Goal: Communication & Community: Answer question/provide support

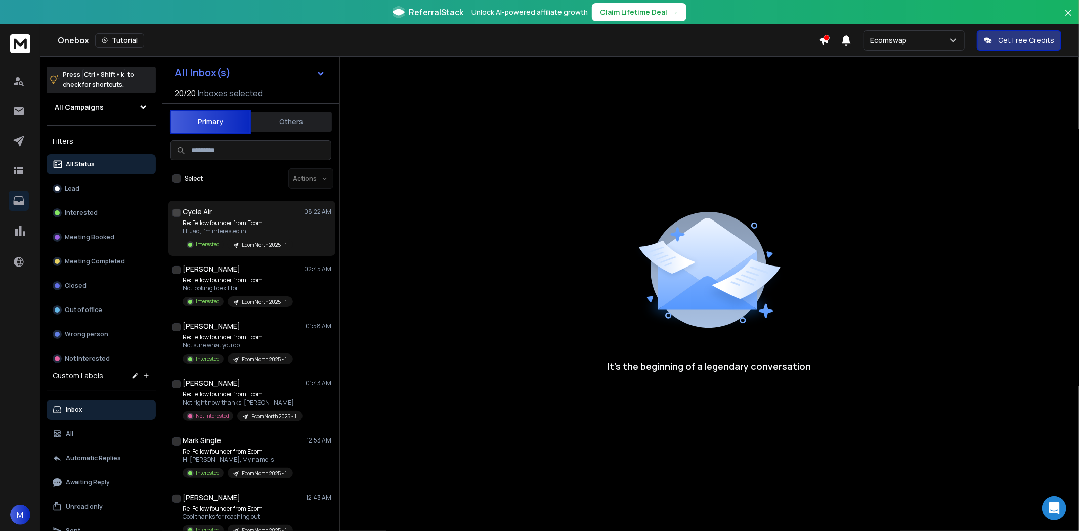
click at [268, 224] on p "Re: Fellow founder from Ecom" at bounding box center [238, 223] width 110 height 8
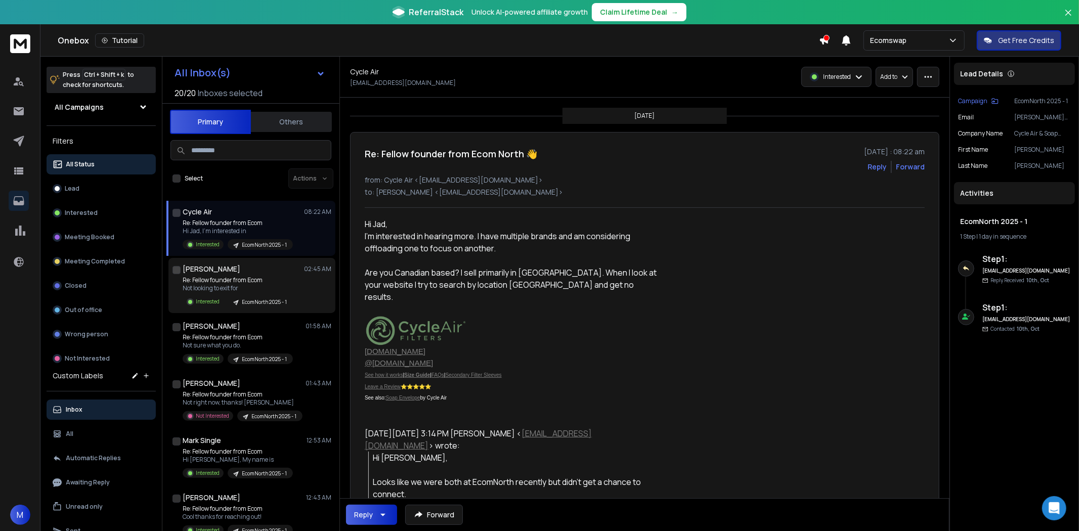
click at [272, 277] on p "Re: Fellow founder from Ecom" at bounding box center [238, 280] width 110 height 8
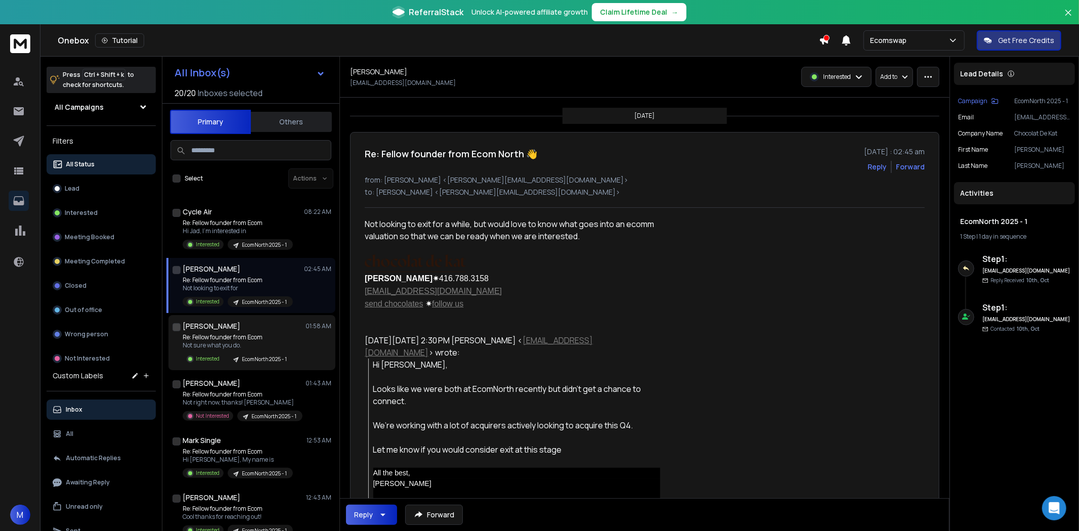
click at [281, 336] on p "Re: Fellow founder from Ecom" at bounding box center [238, 337] width 110 height 8
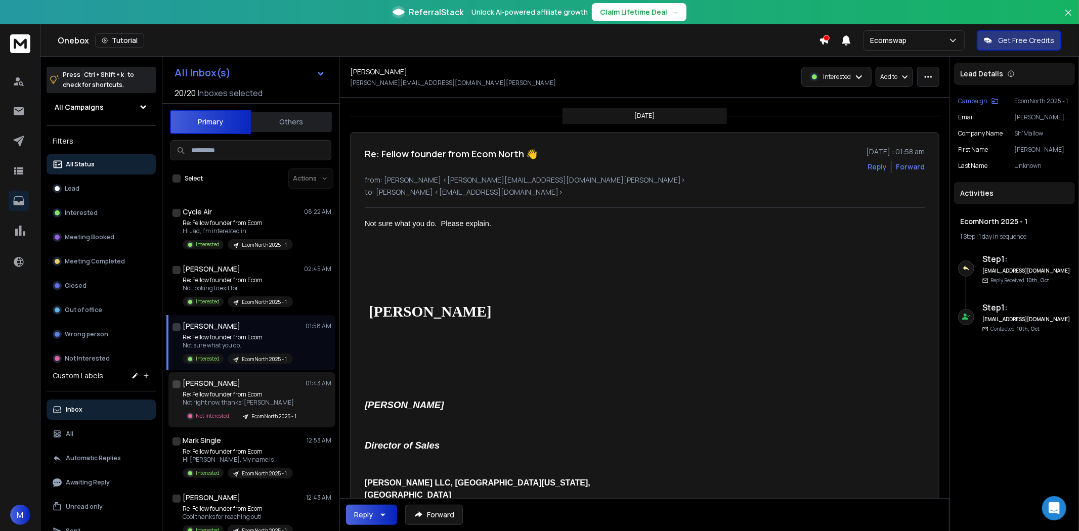
click at [288, 390] on p "Re: Fellow founder from Ecom" at bounding box center [243, 394] width 120 height 8
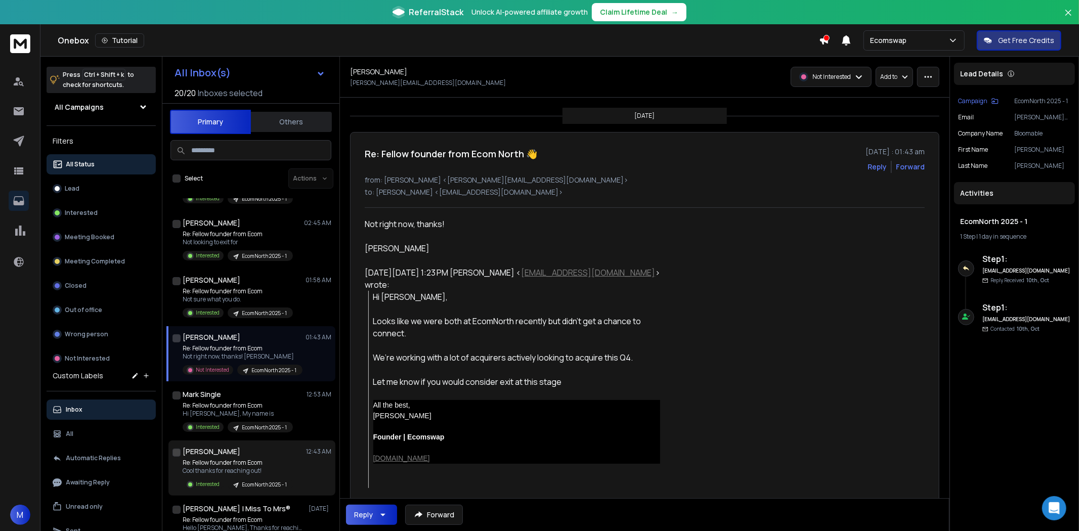
scroll to position [112, 0]
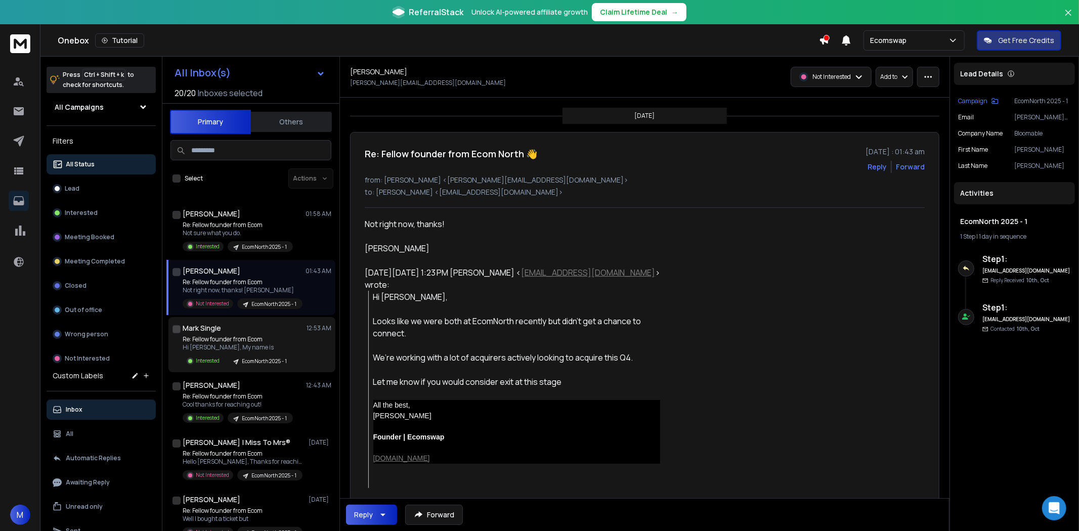
click at [280, 335] on p "Re: Fellow founder from Ecom" at bounding box center [238, 339] width 110 height 8
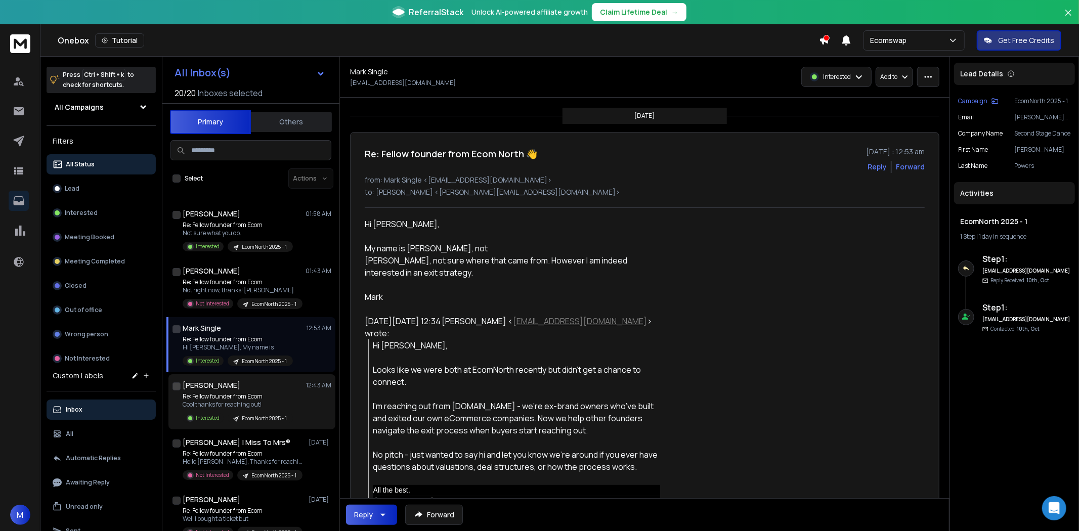
click at [284, 386] on div "[PERSON_NAME] 12:43 AM" at bounding box center [257, 385] width 149 height 10
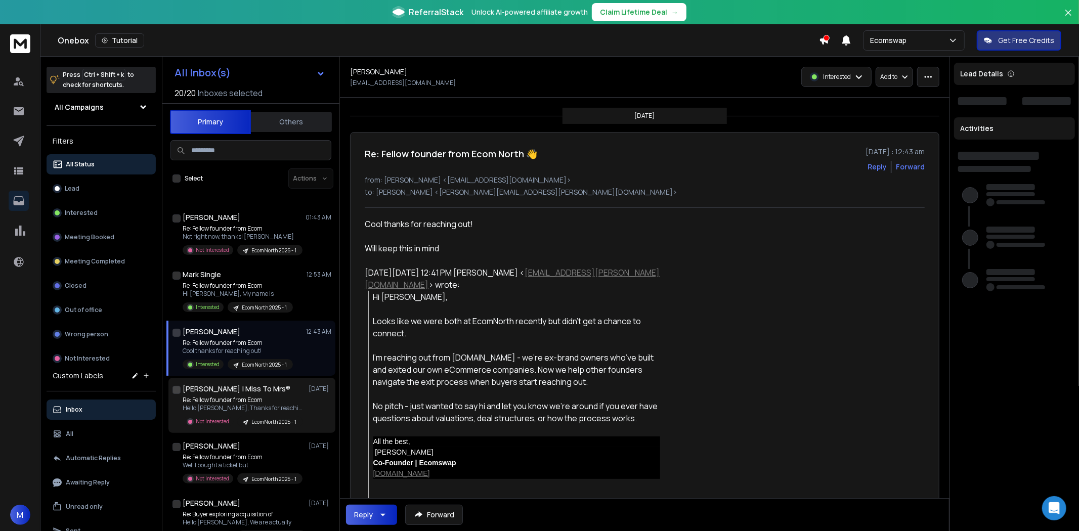
scroll to position [168, 0]
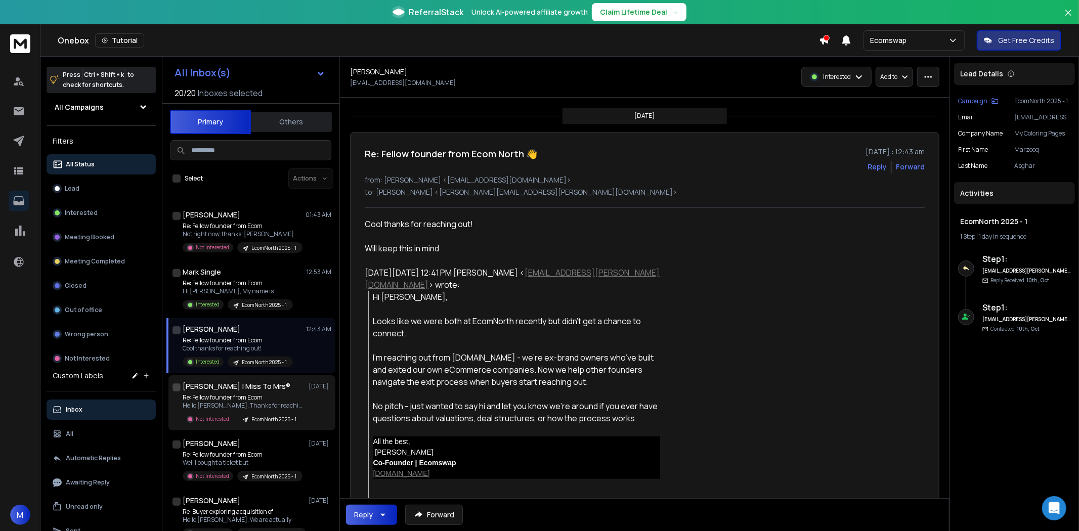
click at [274, 395] on p "Re: Fellow founder from Ecom" at bounding box center [243, 398] width 121 height 8
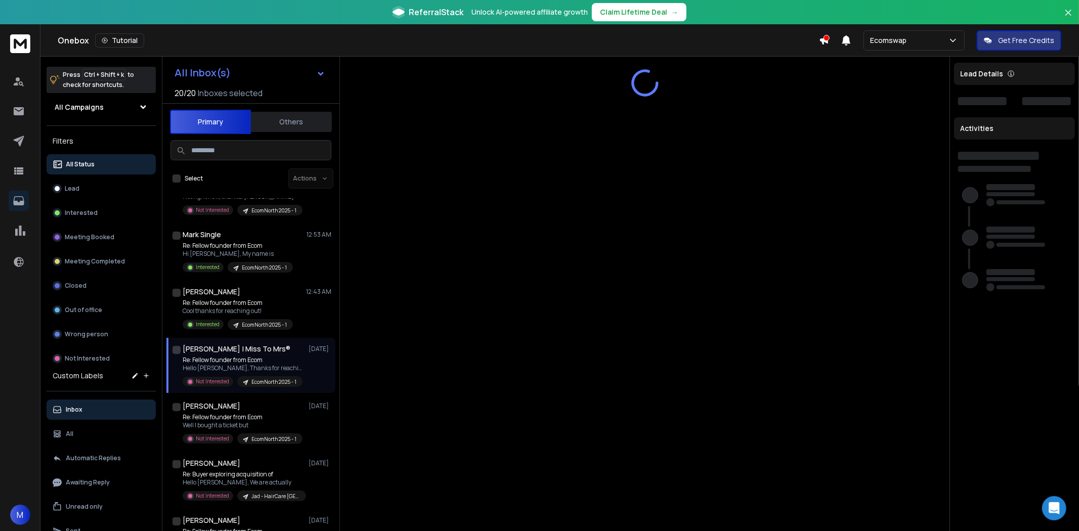
scroll to position [225, 0]
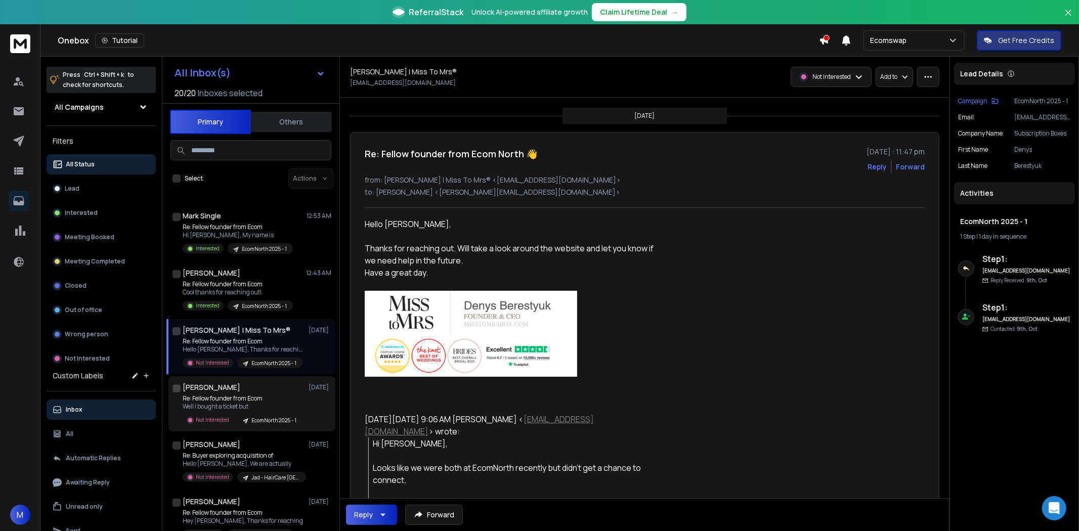
click at [274, 390] on div "[PERSON_NAME] [DATE]" at bounding box center [257, 387] width 149 height 10
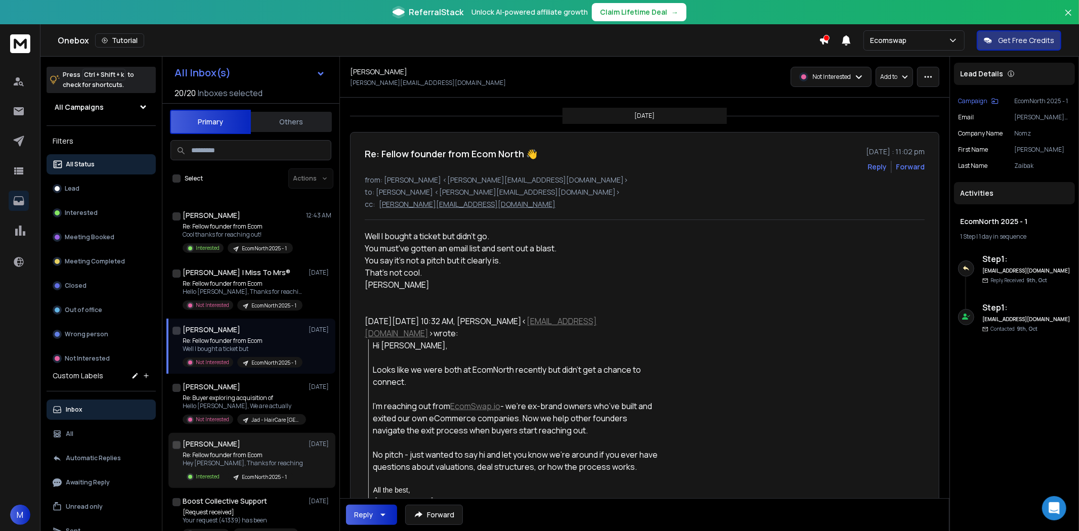
scroll to position [337, 0]
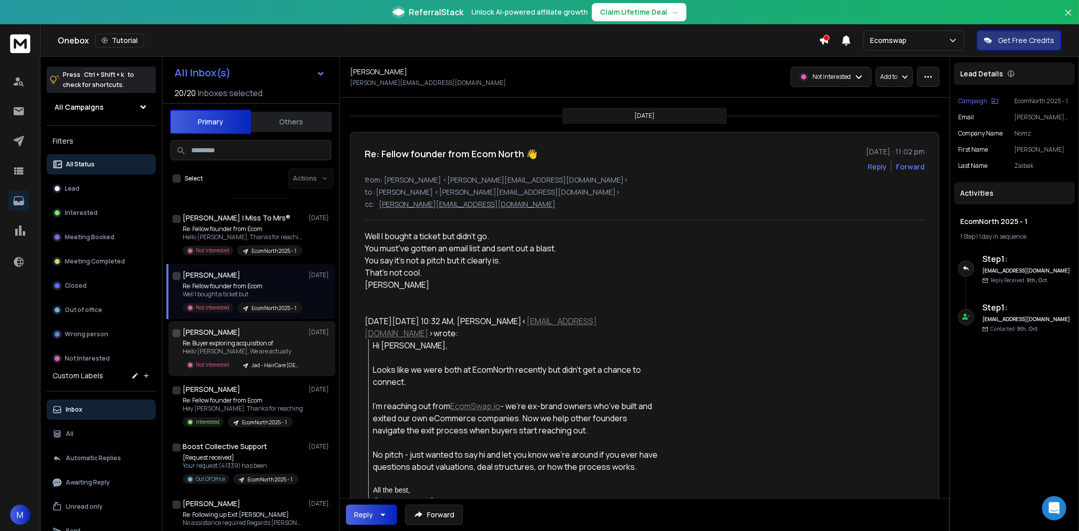
click at [266, 346] on p "Re: Buyer exploring acquisition of" at bounding box center [243, 343] width 121 height 8
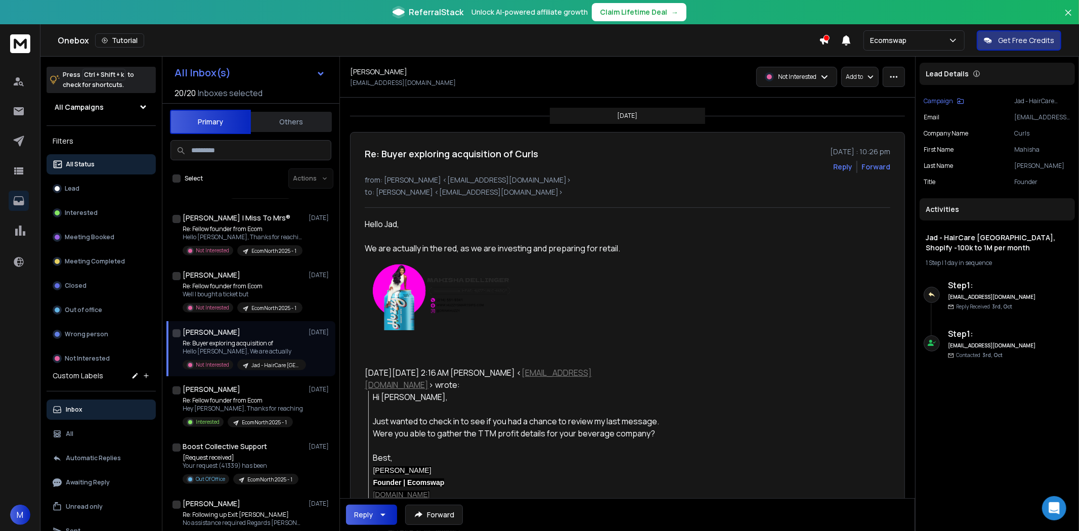
copy p "[EMAIL_ADDRESS][DOMAIN_NAME]"
drag, startPoint x: 446, startPoint y: 181, endPoint x: 553, endPoint y: 183, distance: 107.8
click at [553, 183] on p "from: [PERSON_NAME] <[EMAIL_ADDRESS][DOMAIN_NAME]>" at bounding box center [628, 180] width 526 height 10
drag, startPoint x: 427, startPoint y: 253, endPoint x: 594, endPoint y: 246, distance: 167.1
click at [594, 246] on div "We are actually in the red, as we are investing and preparing for retail." at bounding box center [512, 248] width 295 height 12
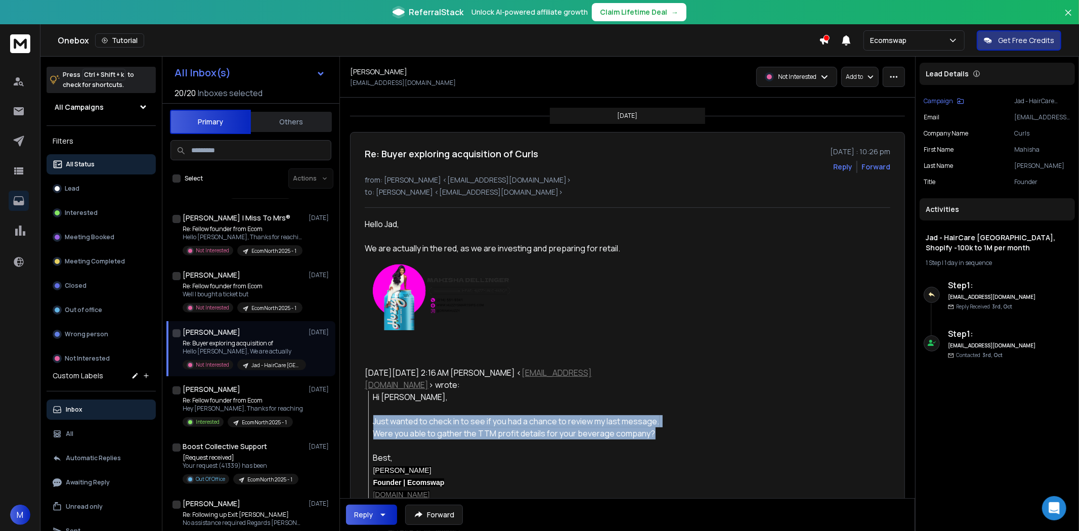
drag, startPoint x: 372, startPoint y: 411, endPoint x: 684, endPoint y: 425, distance: 312.9
copy div "Just wanted to check in to see if you had a chance to review my last message. W…"
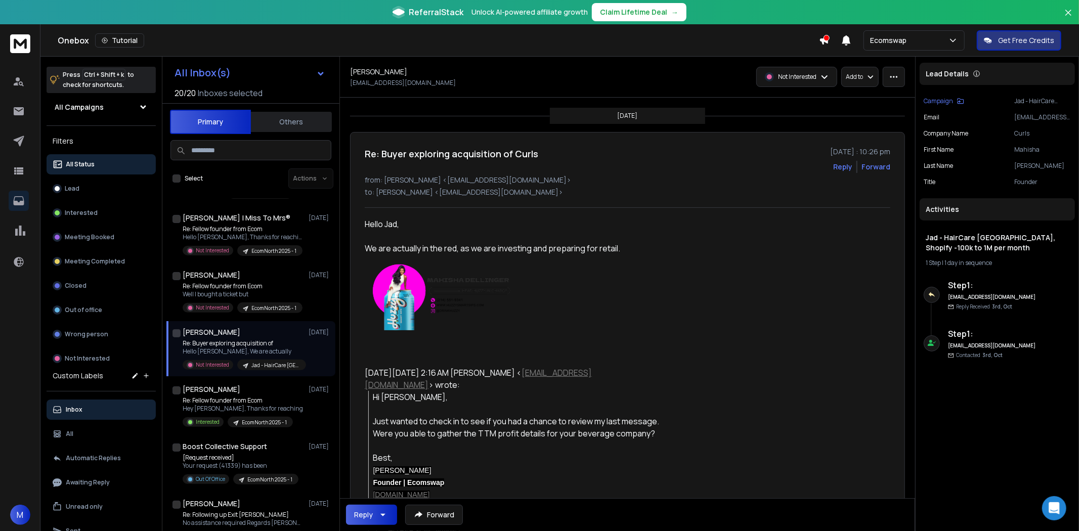
click at [563, 250] on div "We are actually in the red, as we are investing and preparing for retail." at bounding box center [512, 248] width 295 height 12
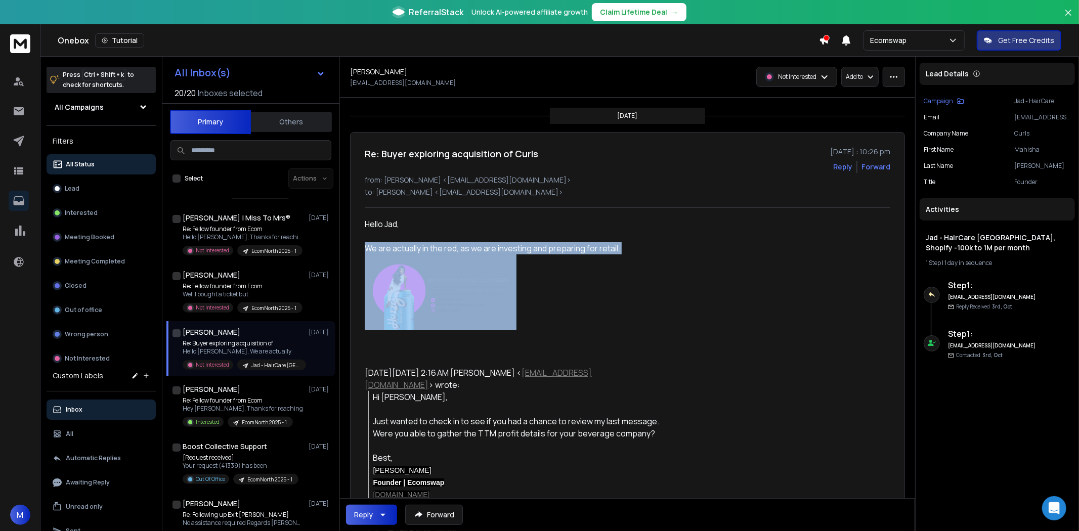
click at [563, 250] on div "We are actually in the red, as we are investing and preparing for retail." at bounding box center [512, 248] width 295 height 12
click at [366, 514] on div "Reply" at bounding box center [363, 515] width 19 height 10
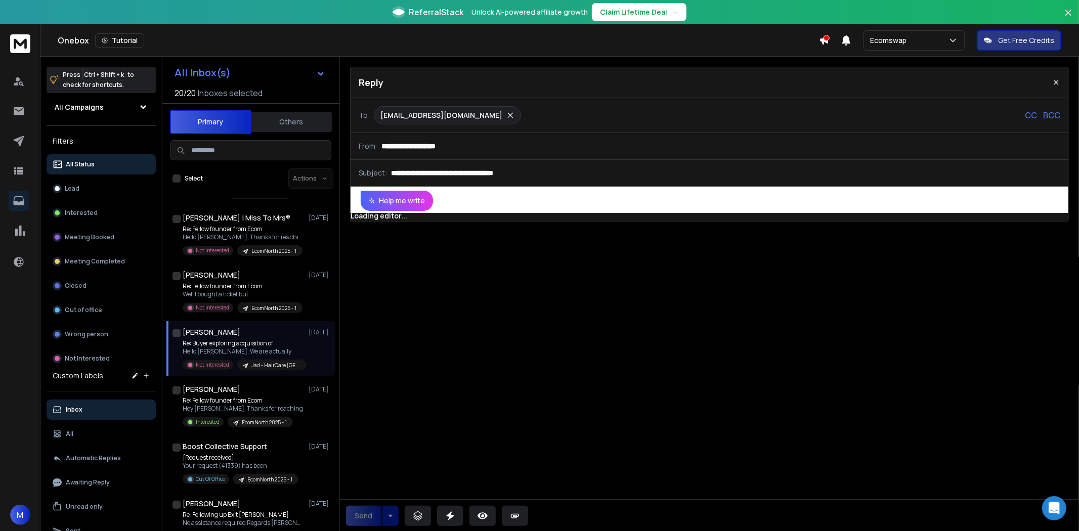
click at [516, 203] on div "Help me write" at bounding box center [710, 200] width 718 height 26
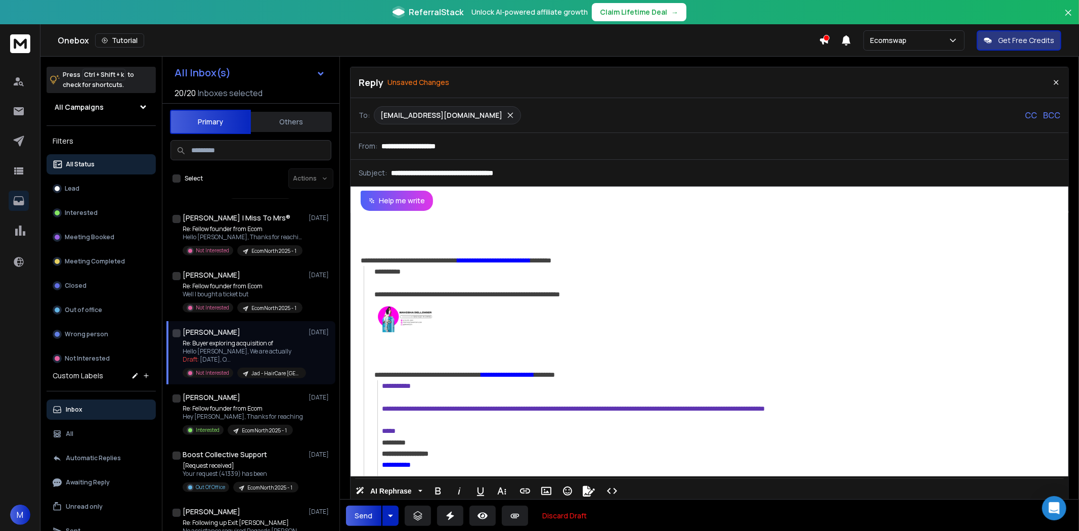
click at [419, 225] on div at bounding box center [710, 226] width 698 height 11
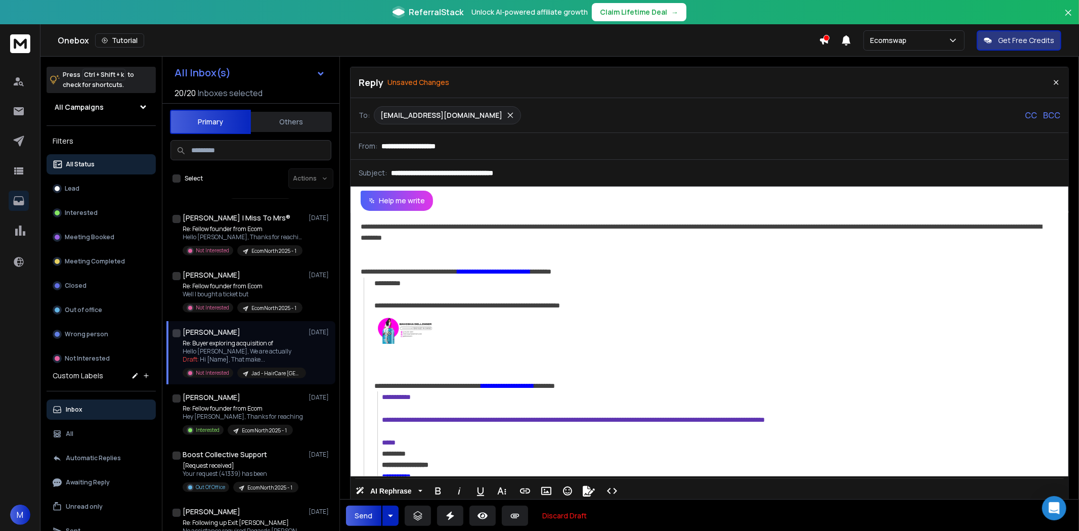
click at [395, 398] on div "**********" at bounding box center [715, 397] width 667 height 11
copy div "*******"
drag, startPoint x: 368, startPoint y: 225, endPoint x: 392, endPoint y: 226, distance: 23.8
click at [392, 226] on div "**********" at bounding box center [704, 232] width 686 height 23
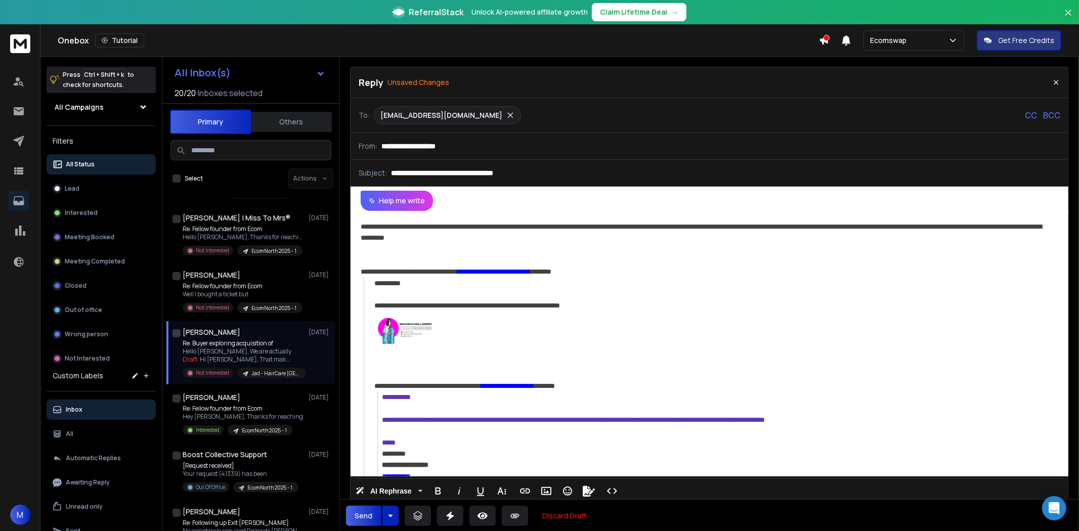
click at [402, 226] on div "**********" at bounding box center [704, 232] width 686 height 23
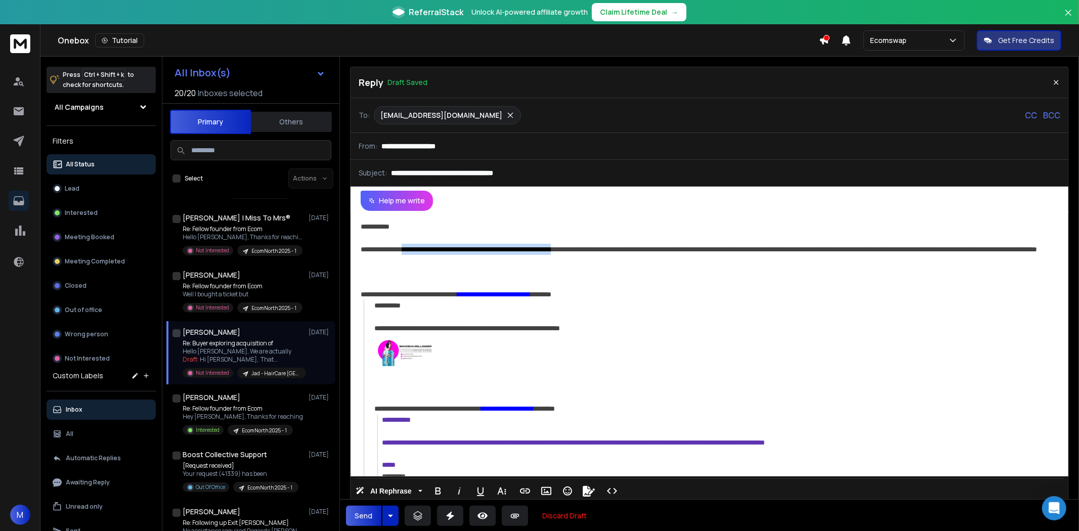
drag, startPoint x: 419, startPoint y: 250, endPoint x: 597, endPoint y: 251, distance: 178.1
click at [597, 251] on div "**********" at bounding box center [704, 255] width 686 height 23
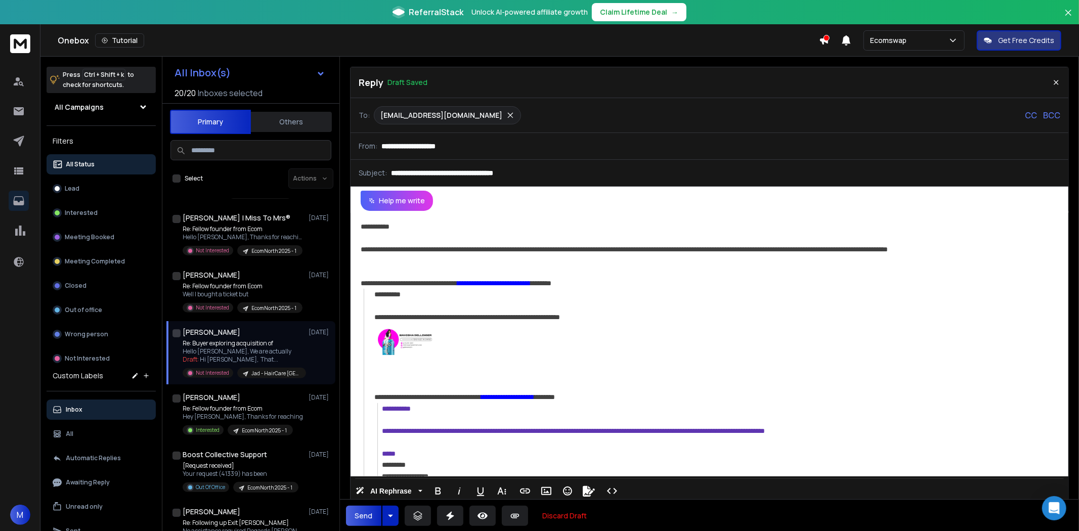
click at [1019, 246] on div "**********" at bounding box center [704, 249] width 686 height 11
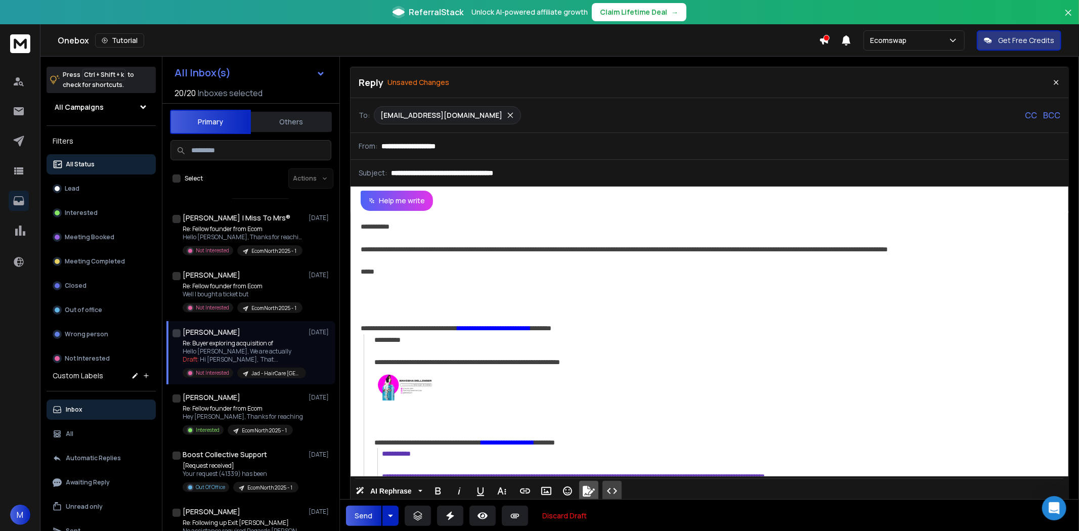
drag, startPoint x: 593, startPoint y: 491, endPoint x: 602, endPoint y: 486, distance: 10.2
click at [592, 491] on icon "button" at bounding box center [589, 492] width 12 height 12
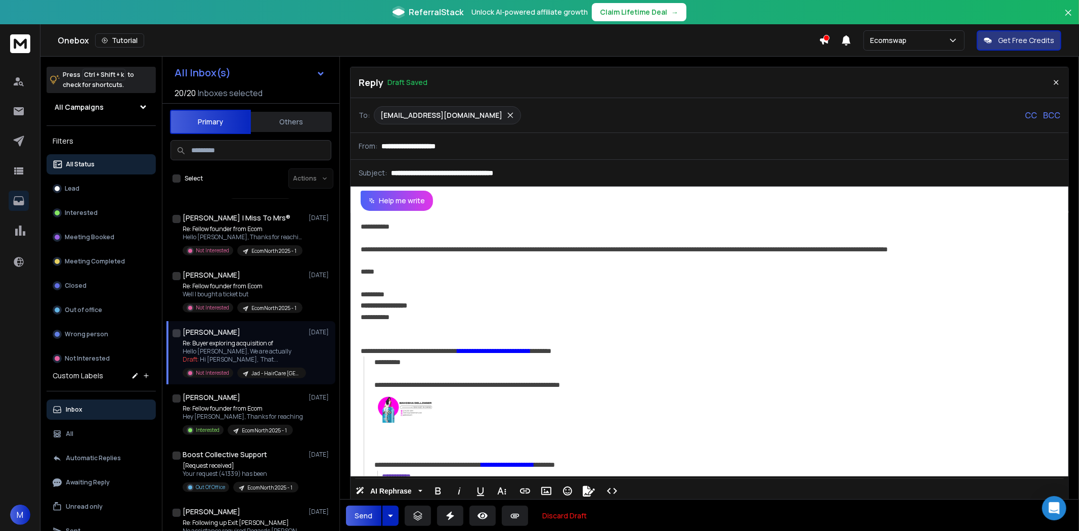
click at [367, 510] on button "Send" at bounding box center [363, 516] width 35 height 20
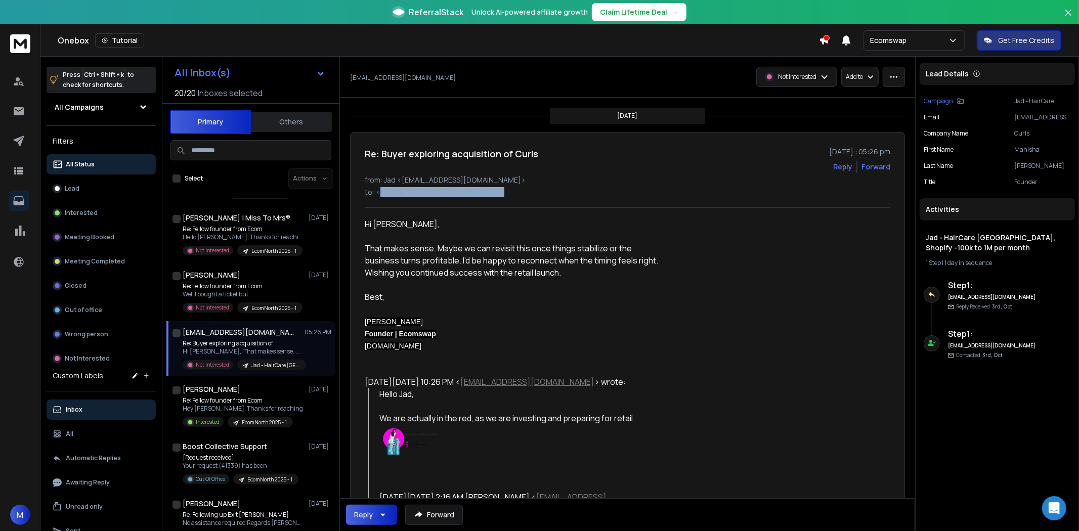
drag, startPoint x: 380, startPoint y: 191, endPoint x: 485, endPoint y: 191, distance: 104.2
click at [485, 191] on p "to: <[EMAIL_ADDRESS][DOMAIN_NAME]>" at bounding box center [628, 192] width 526 height 10
copy p "[EMAIL_ADDRESS][DOMAIN_NAME]"
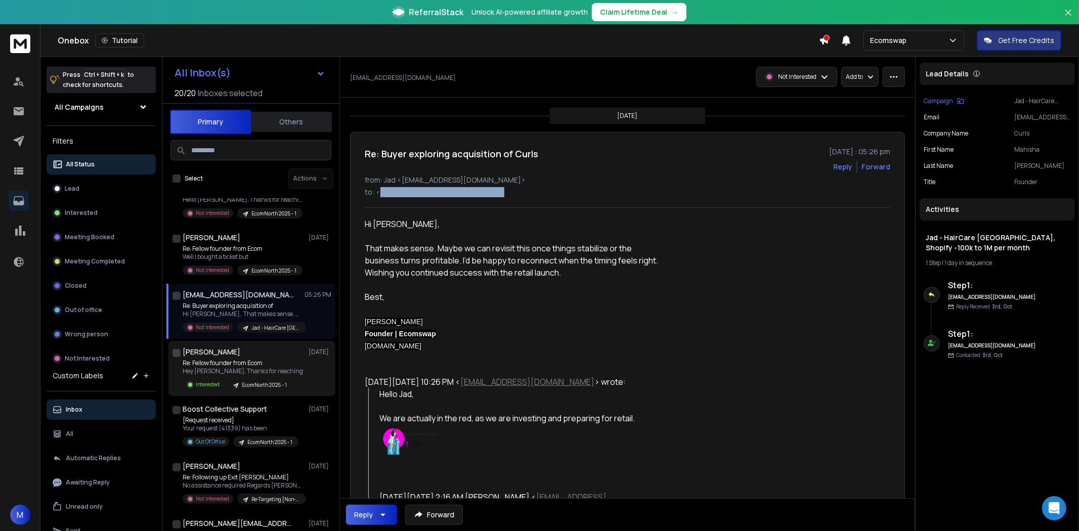
scroll to position [393, 0]
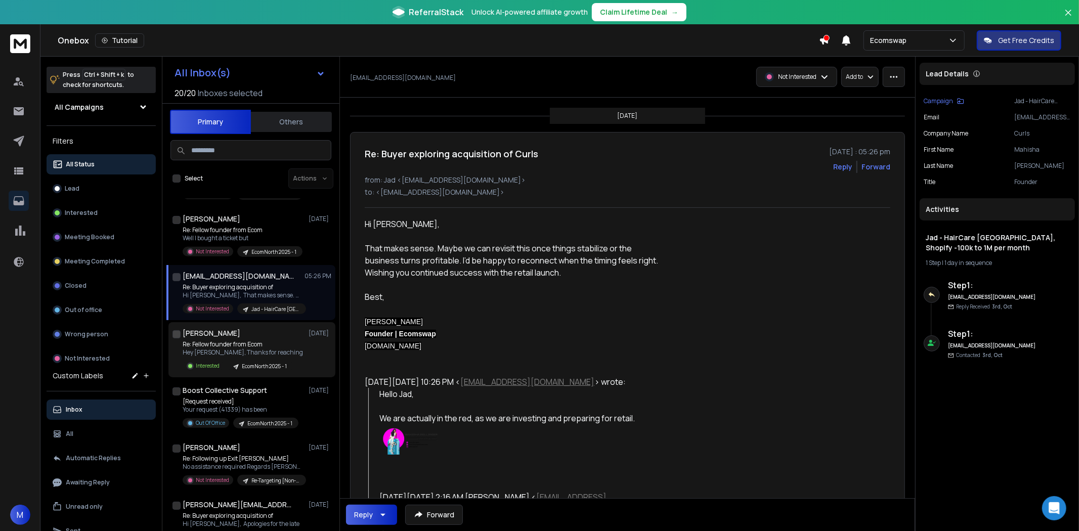
click at [260, 351] on p "Hey [PERSON_NAME], Thanks for reaching" at bounding box center [243, 353] width 120 height 8
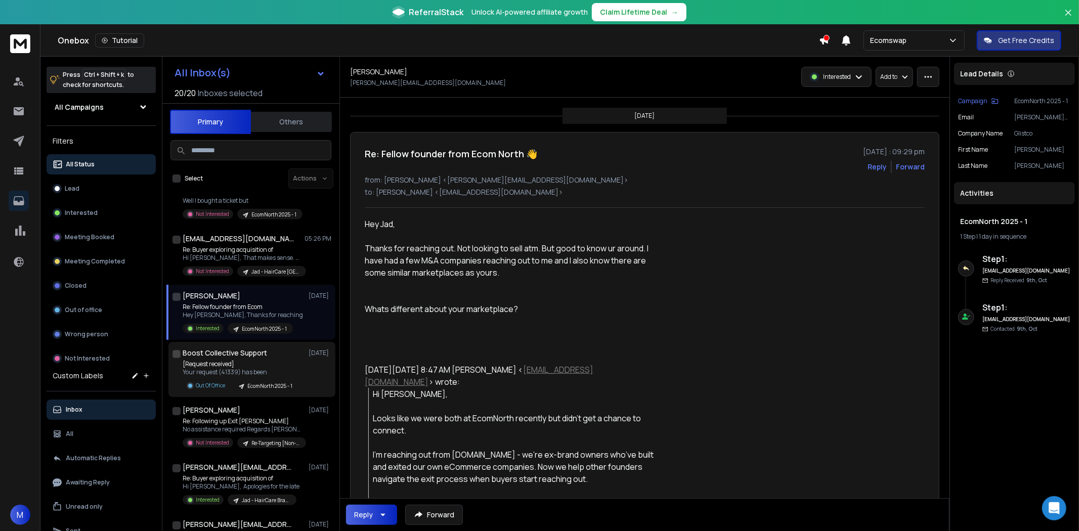
scroll to position [449, 0]
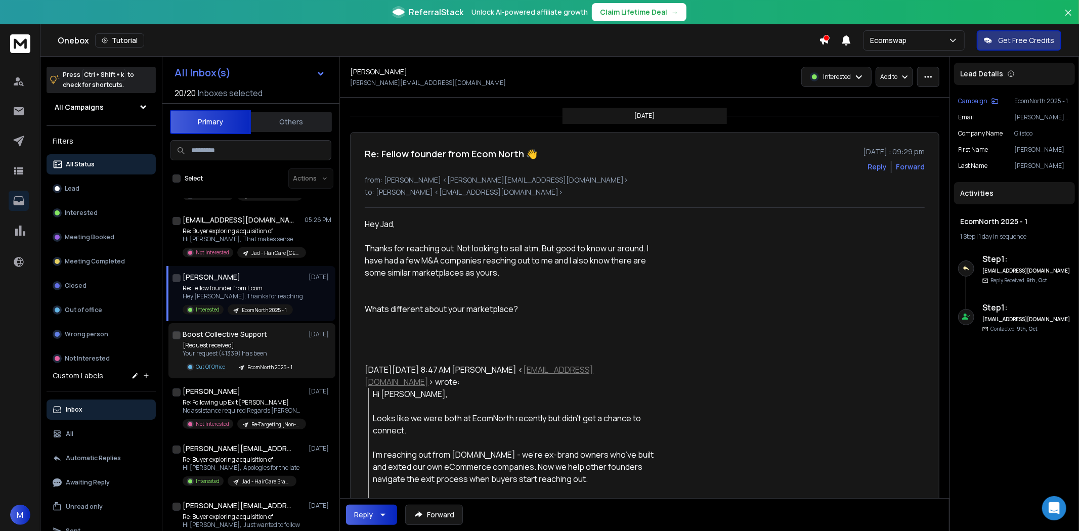
click at [254, 341] on p "[Request received]" at bounding box center [241, 345] width 116 height 8
